Goal: Task Accomplishment & Management: Manage account settings

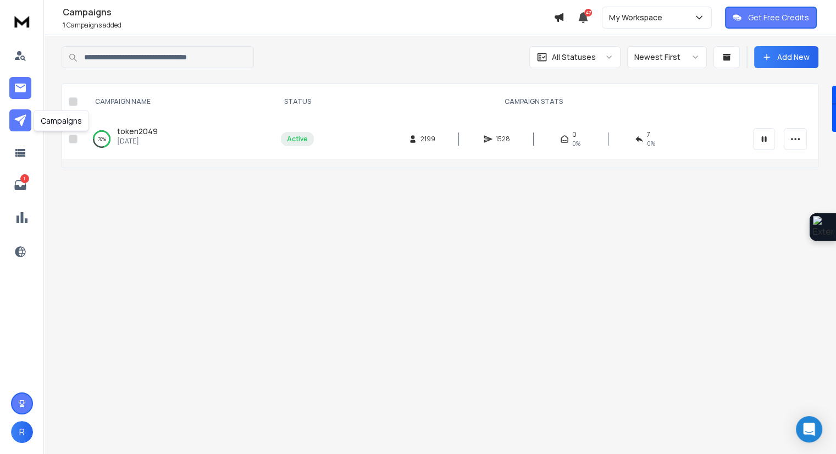
click at [18, 93] on icon at bounding box center [20, 87] width 13 height 13
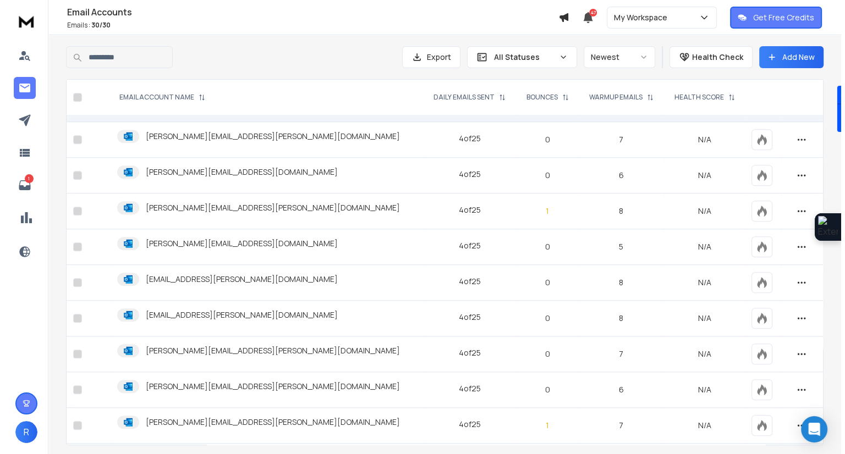
scroll to position [748, 0]
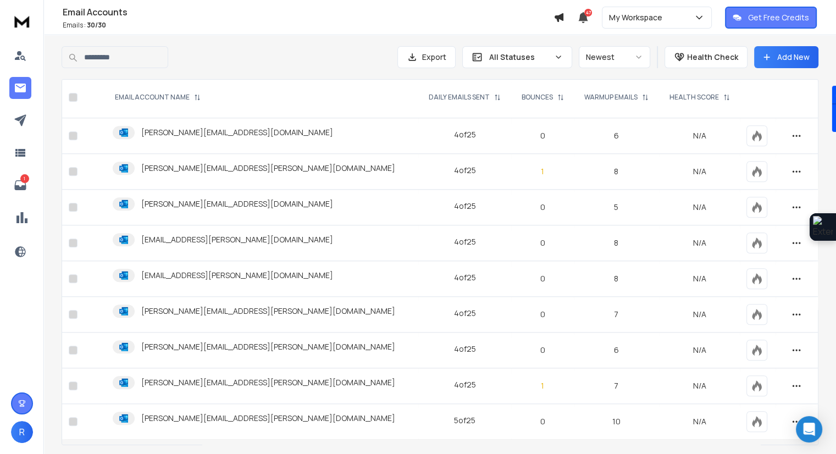
click at [20, 427] on span "R" at bounding box center [22, 432] width 22 height 22
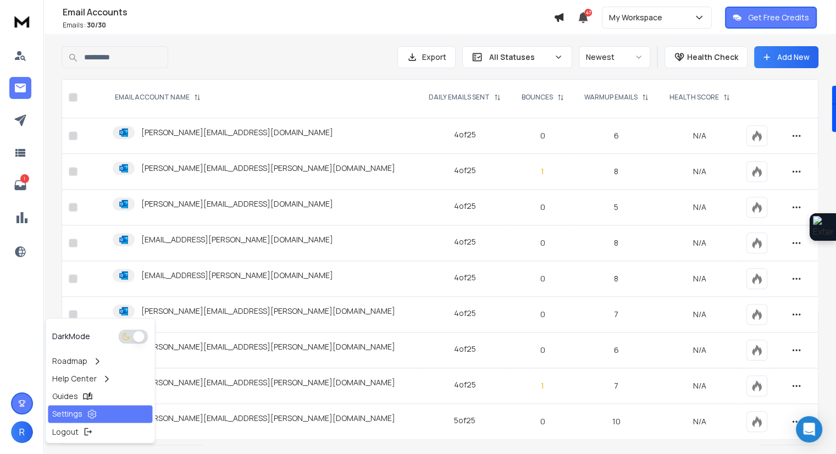
click at [60, 419] on p "Settings" at bounding box center [67, 414] width 30 height 11
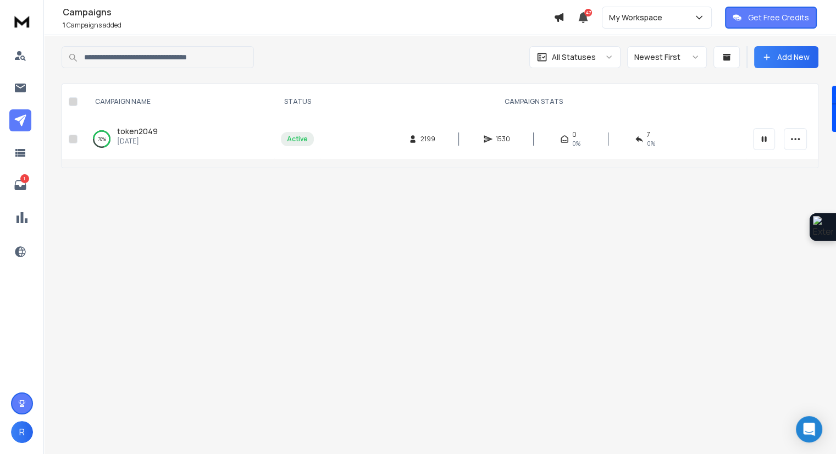
click at [111, 333] on div "Campaigns 1 Campaigns Added All Statuses Newest First Add New CAMPAIGN NAME STA…" at bounding box center [440, 273] width 757 height 454
